Goal: Navigation & Orientation: Find specific page/section

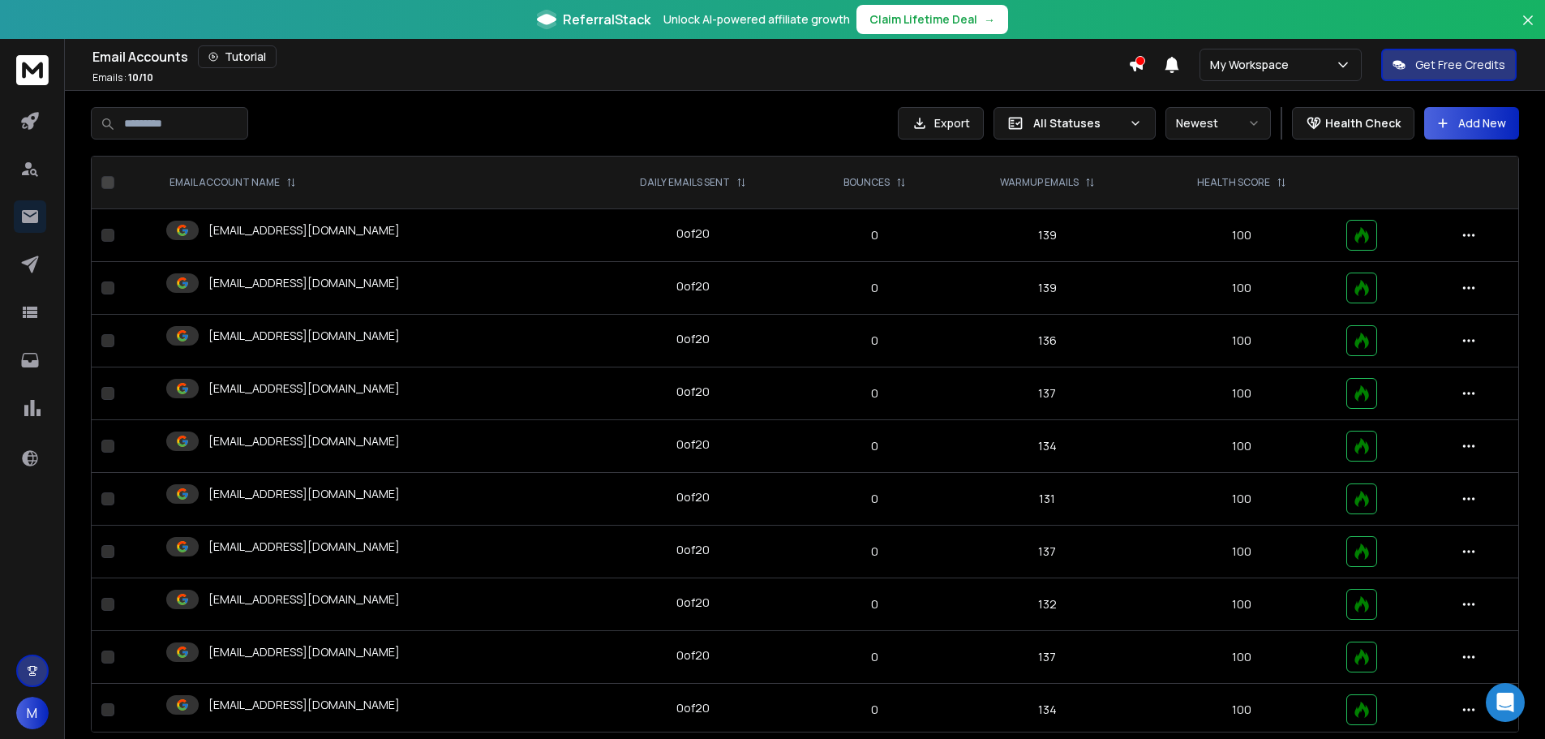
click at [455, 125] on div at bounding box center [489, 123] width 797 height 32
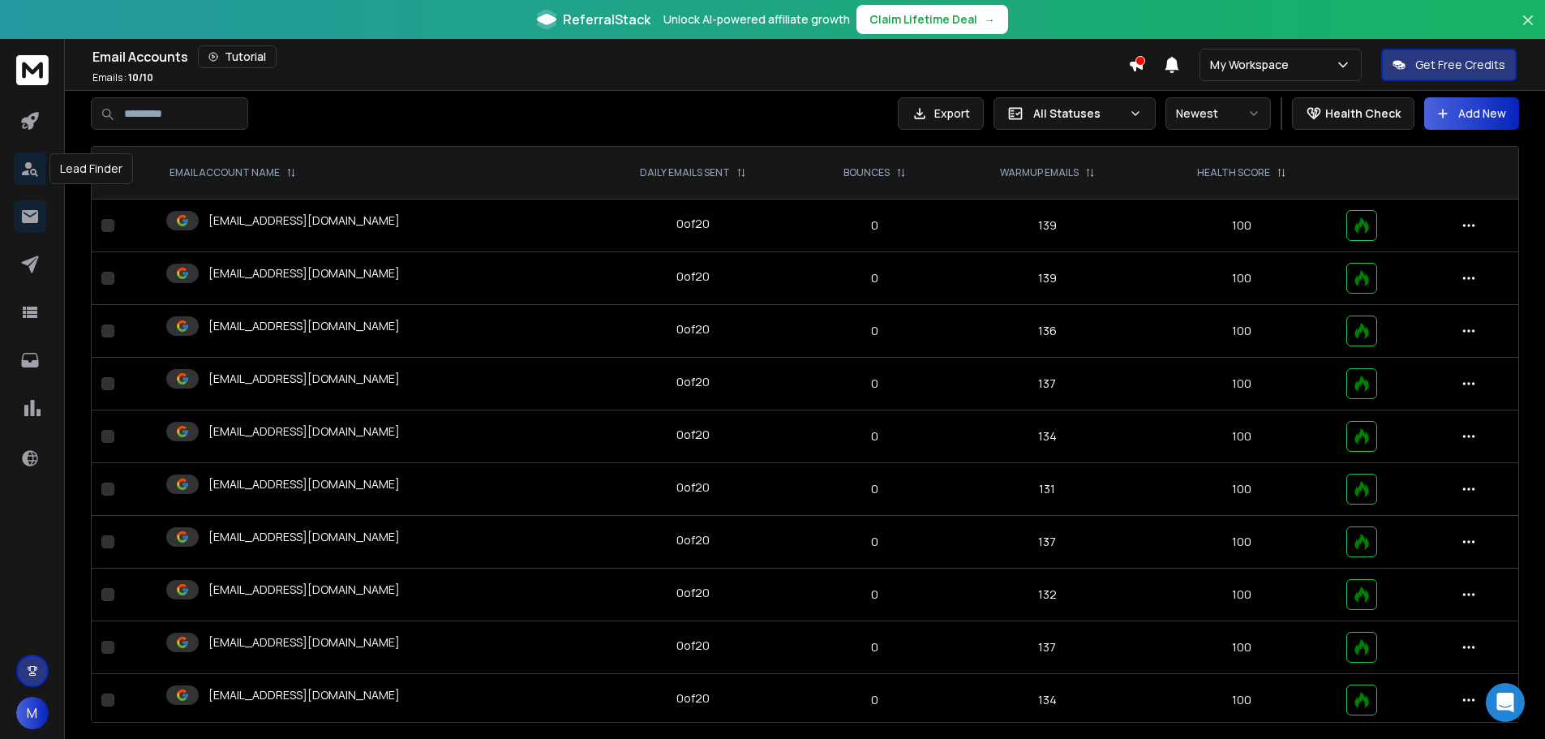
click at [43, 168] on link at bounding box center [30, 168] width 32 height 32
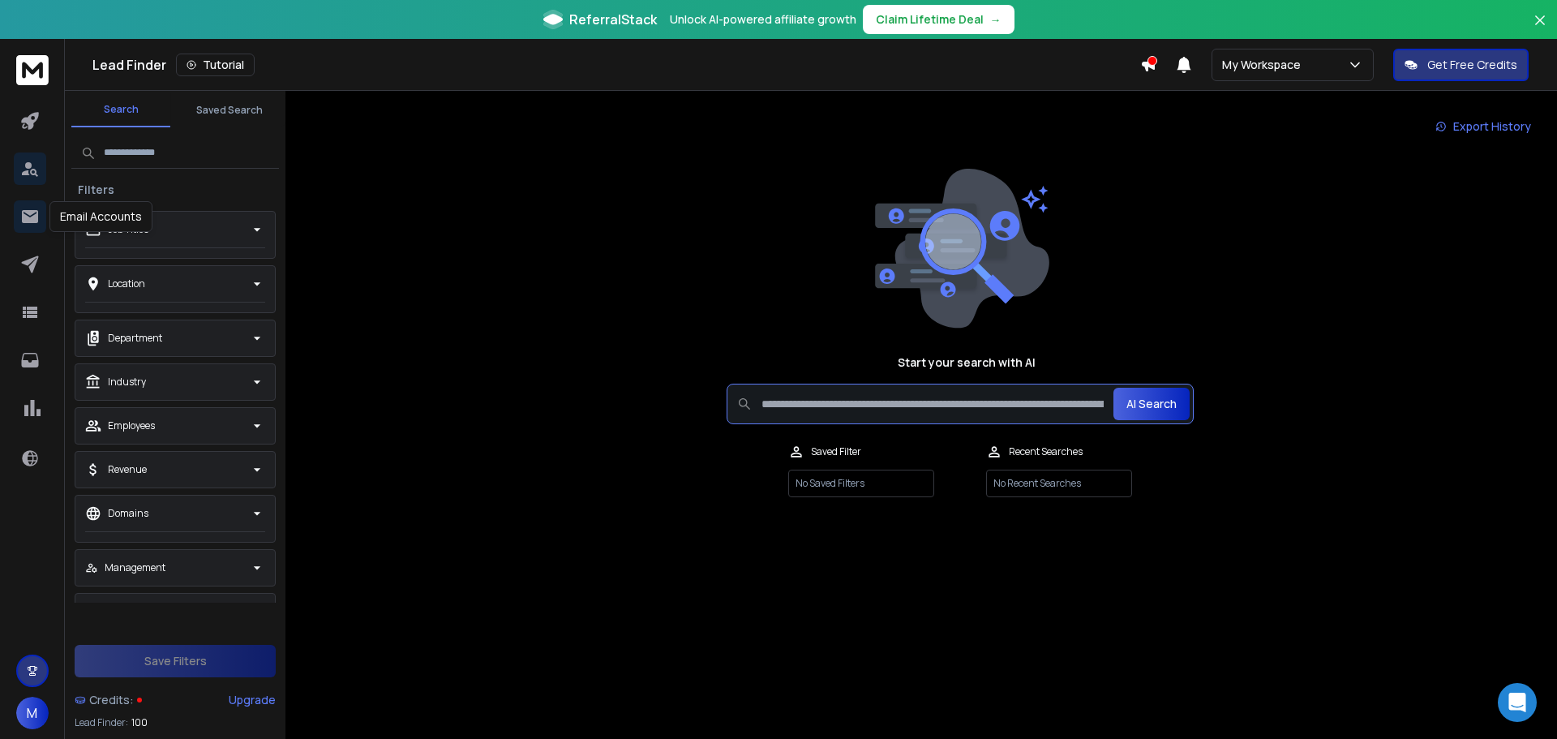
click at [39, 213] on icon at bounding box center [29, 216] width 19 height 19
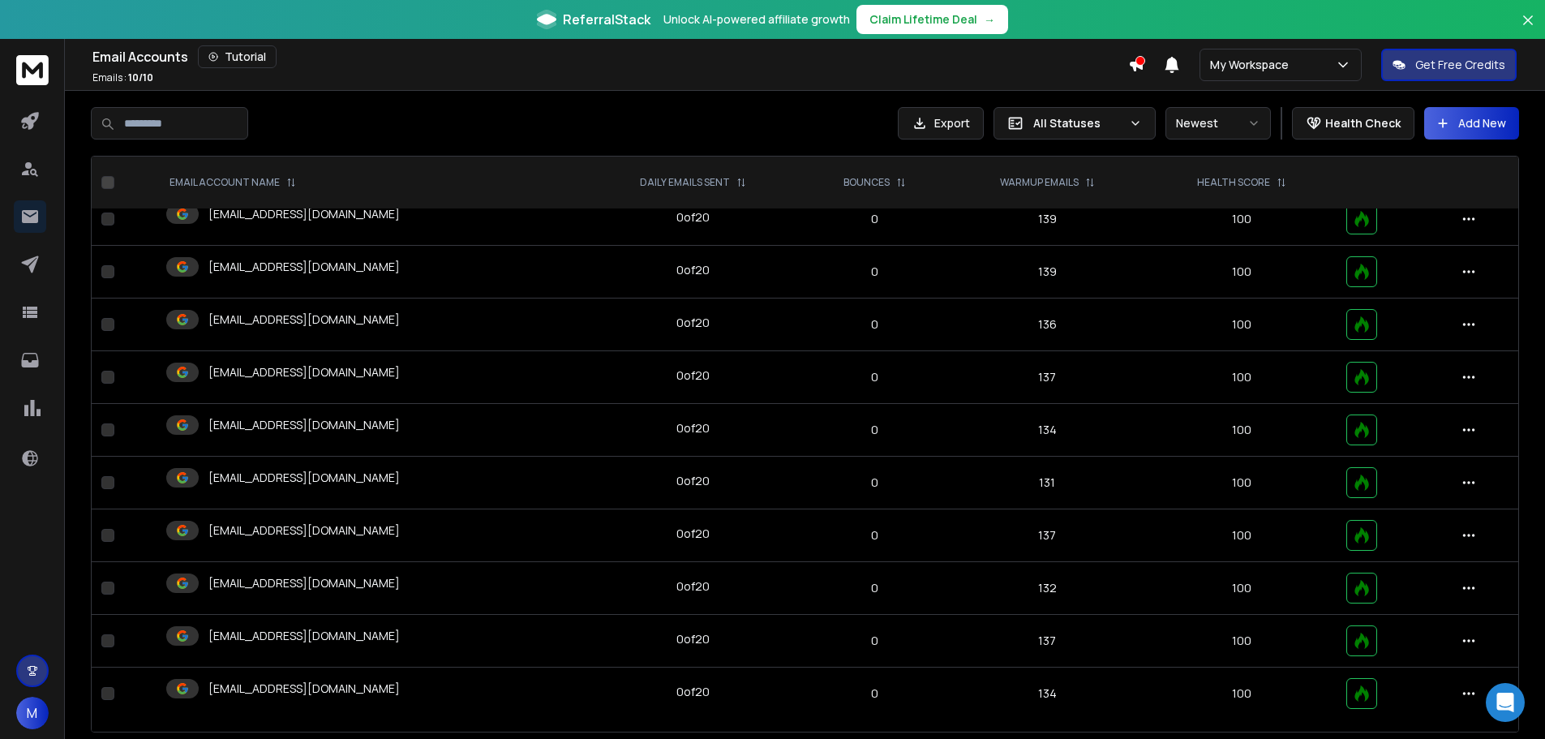
scroll to position [17, 0]
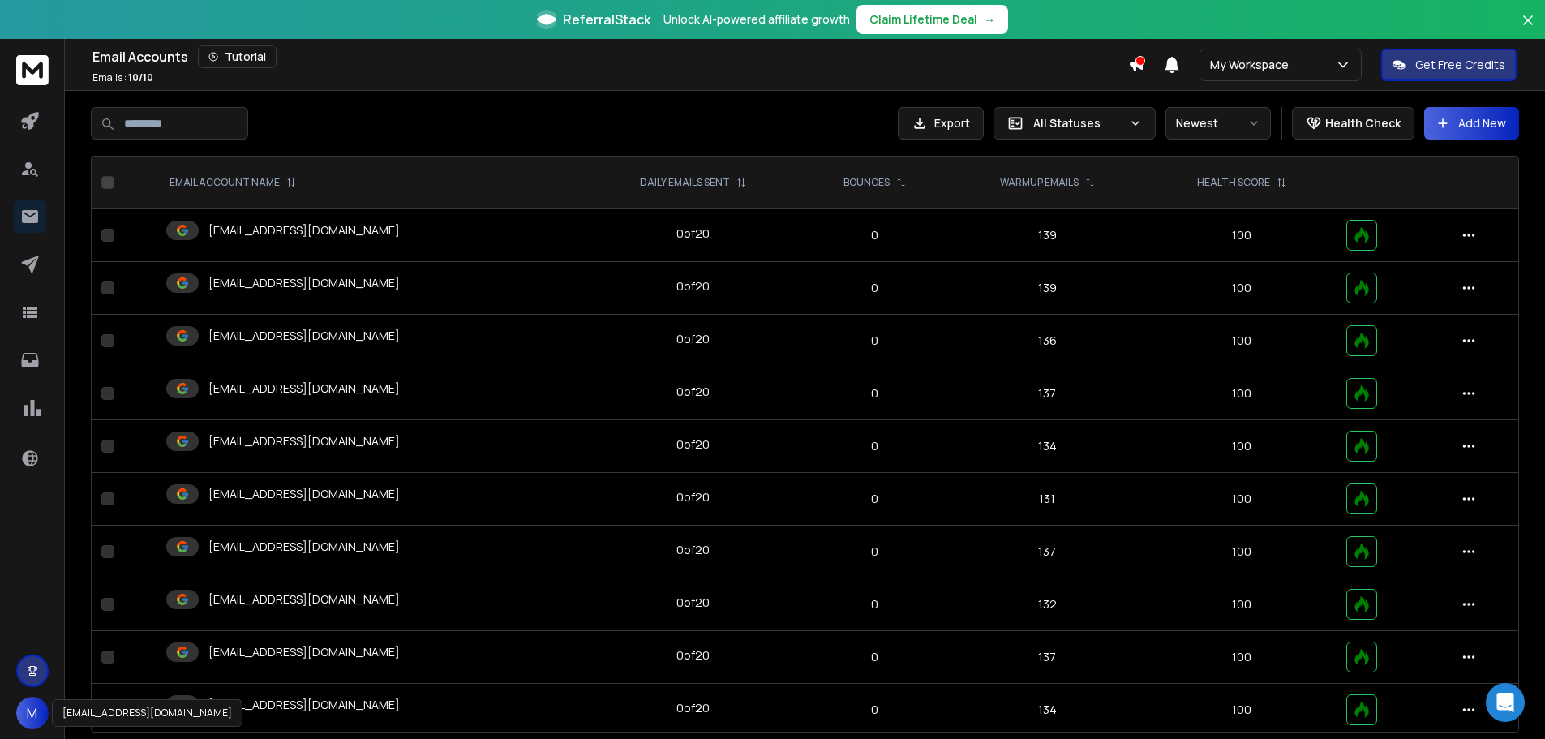
click at [23, 711] on span "M" at bounding box center [32, 713] width 32 height 32
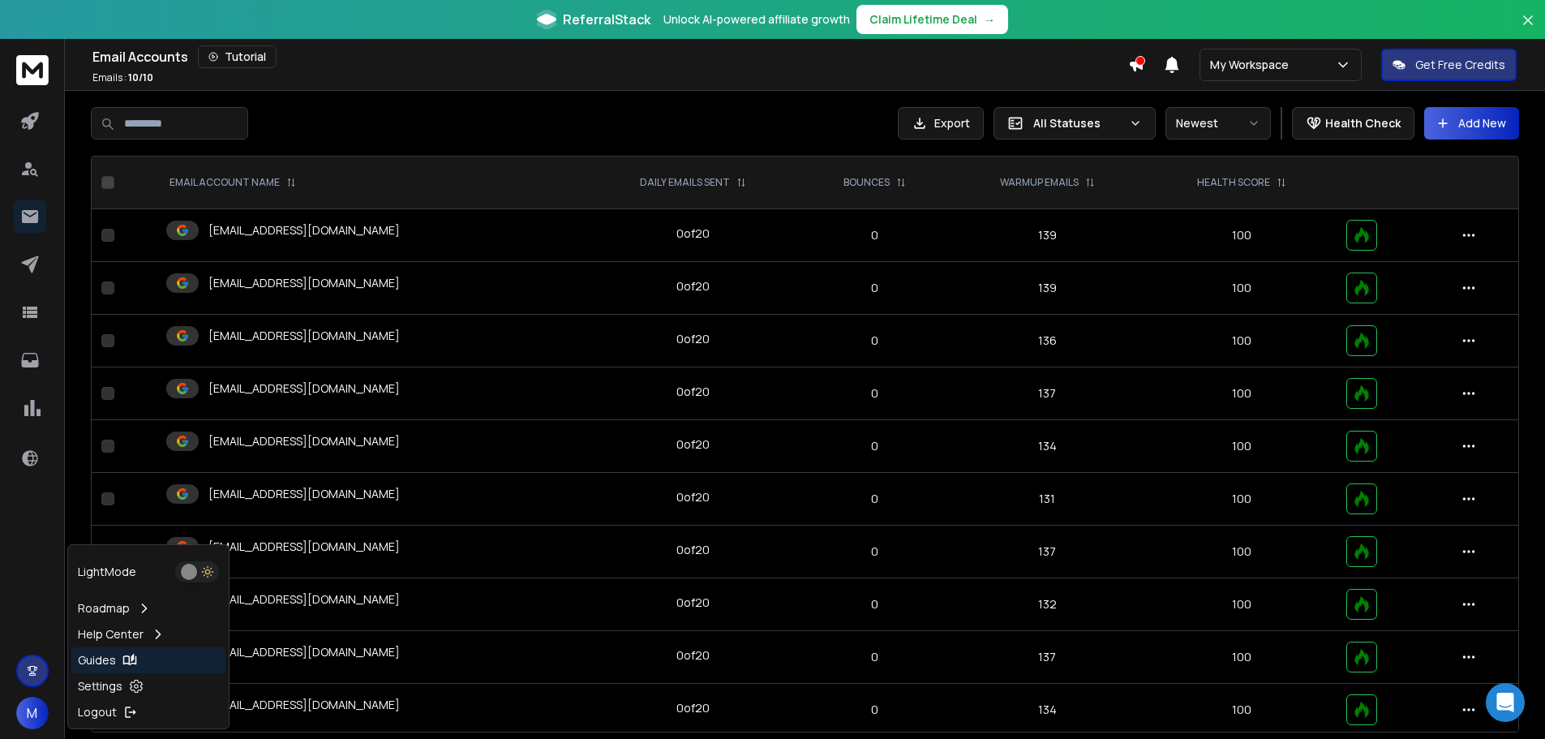
type button "on"
click at [198, 575] on button "button" at bounding box center [197, 571] width 44 height 21
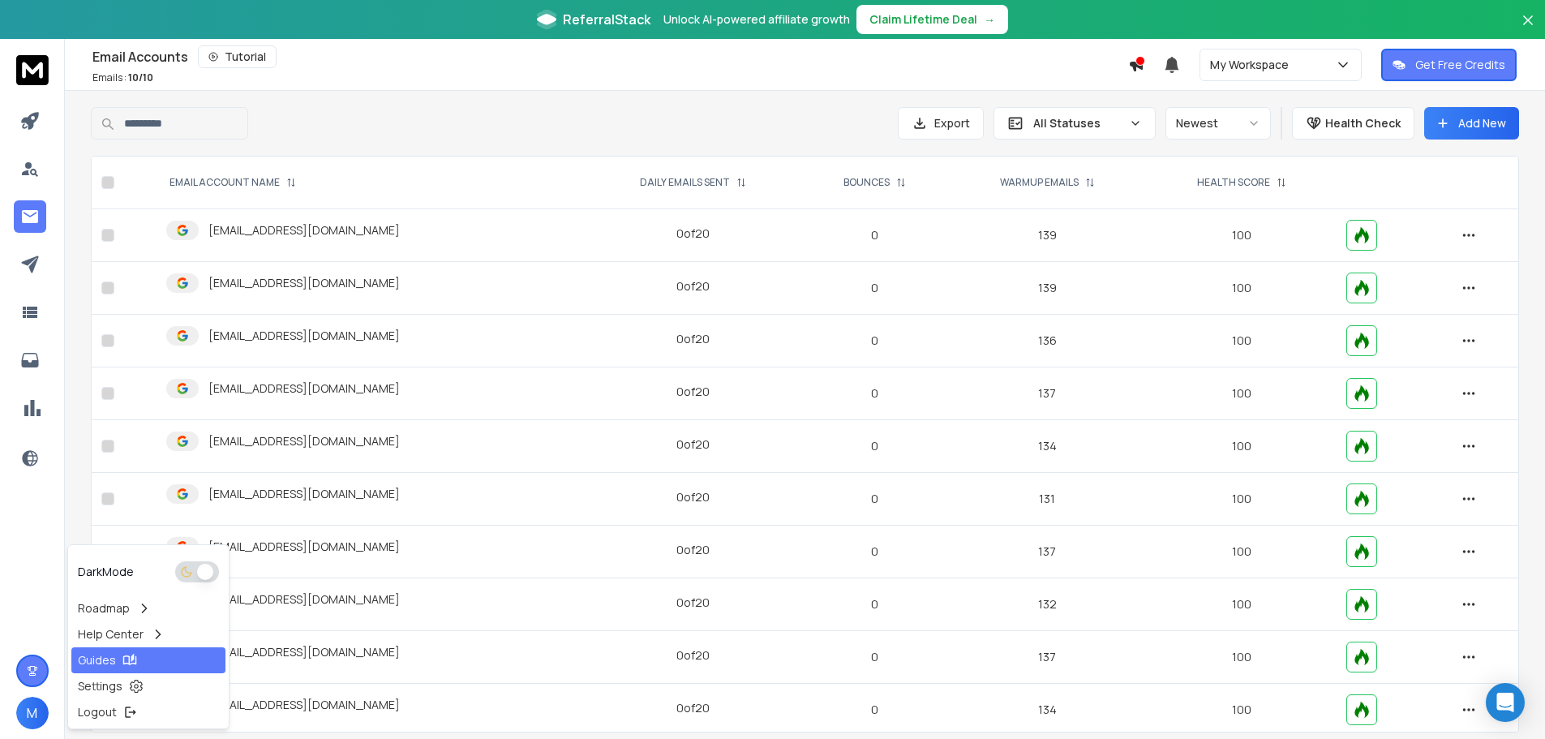
click at [196, 575] on button "button" at bounding box center [197, 571] width 44 height 21
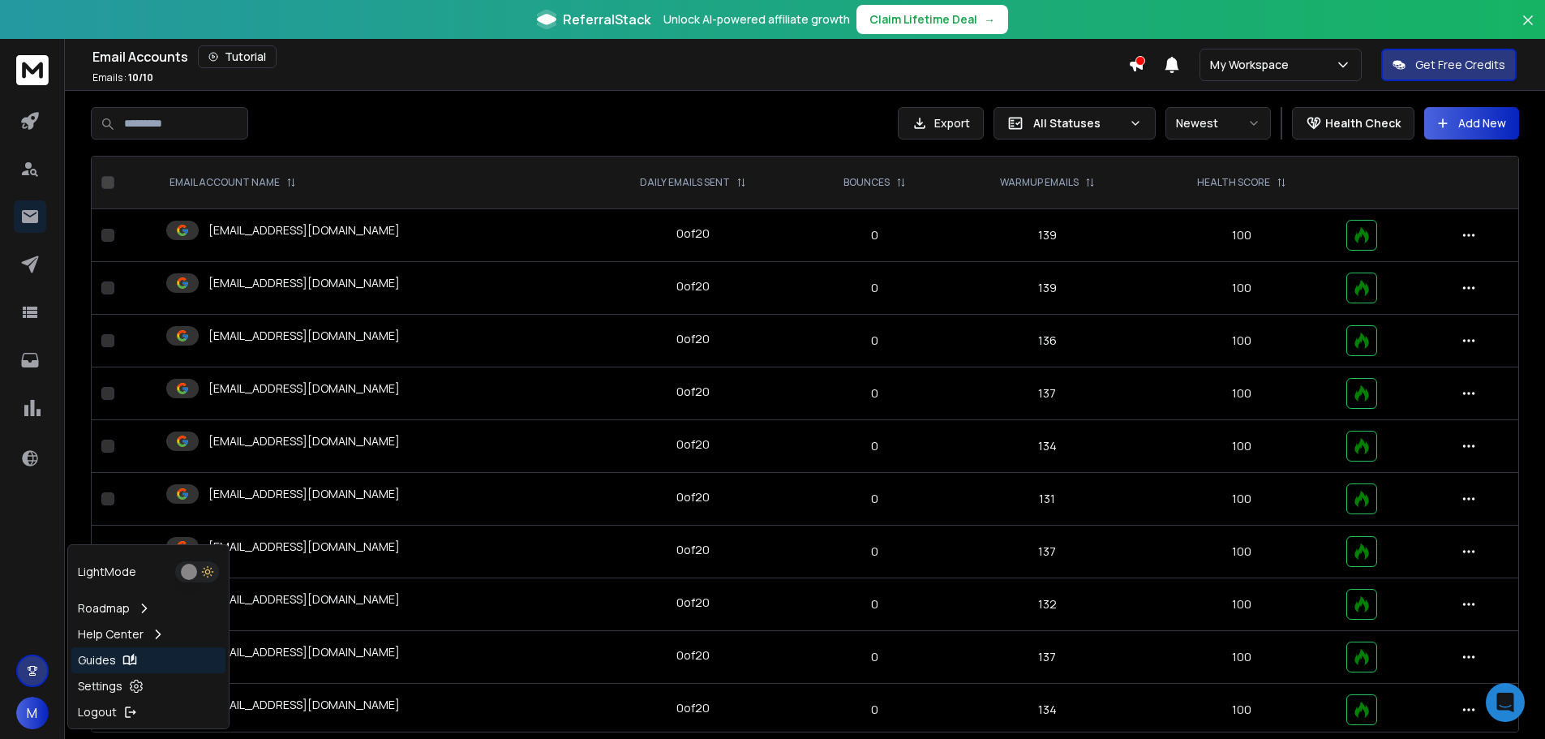
click at [21, 579] on div "M" at bounding box center [32, 392] width 65 height 706
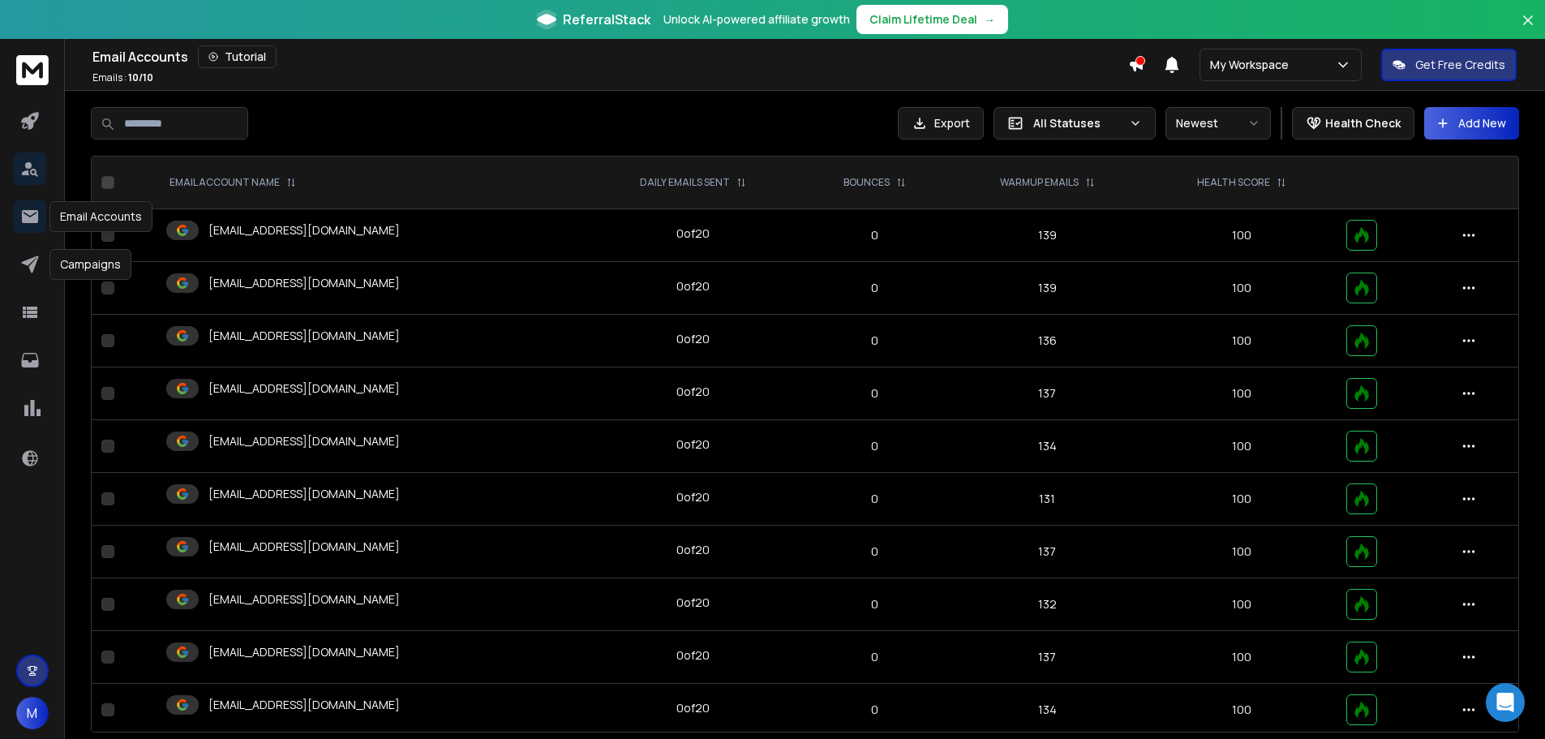
click at [32, 166] on icon at bounding box center [29, 168] width 19 height 19
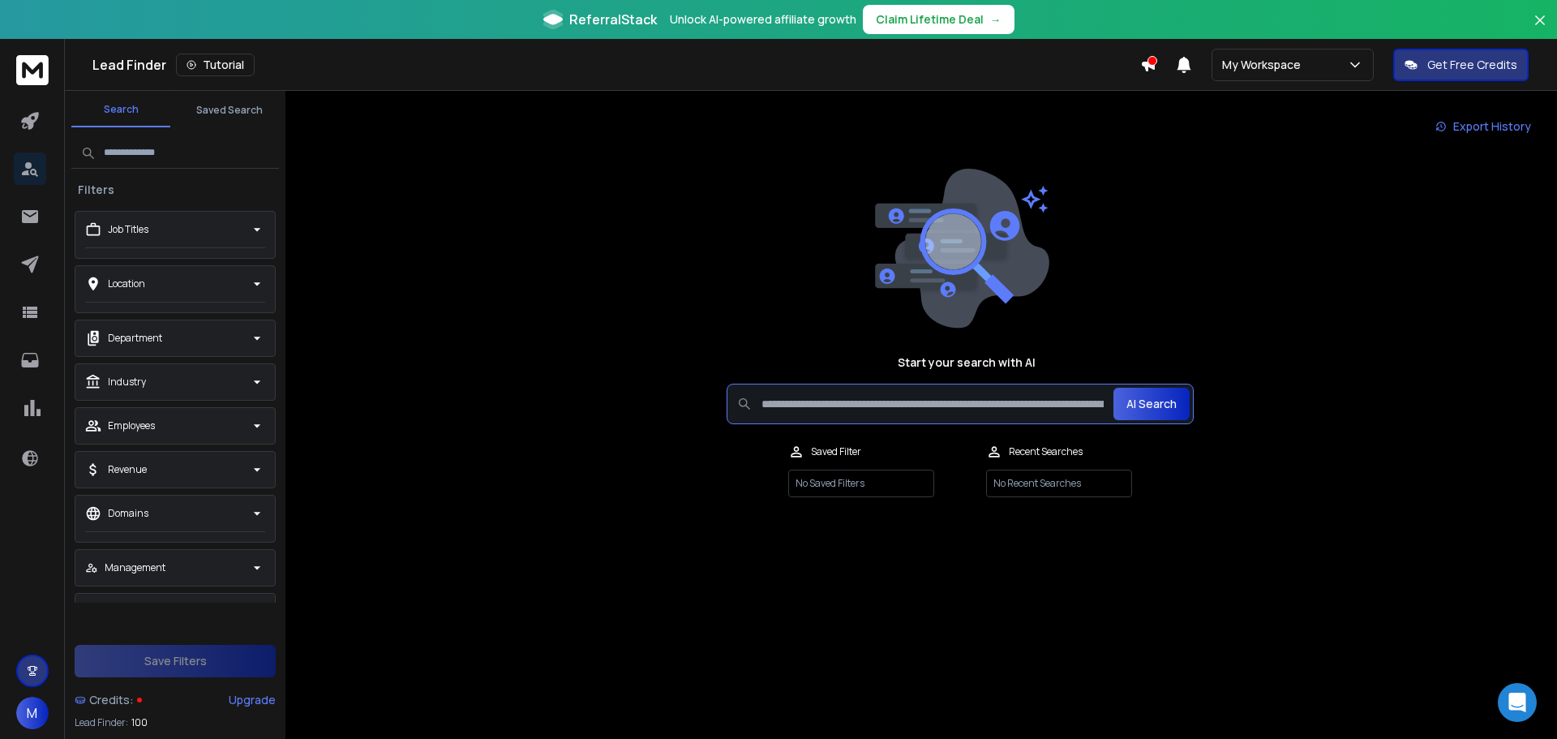
click at [621, 292] on div "Export History Start your search with AI" at bounding box center [960, 240] width 1298 height 260
